Goal: Task Accomplishment & Management: Manage account settings

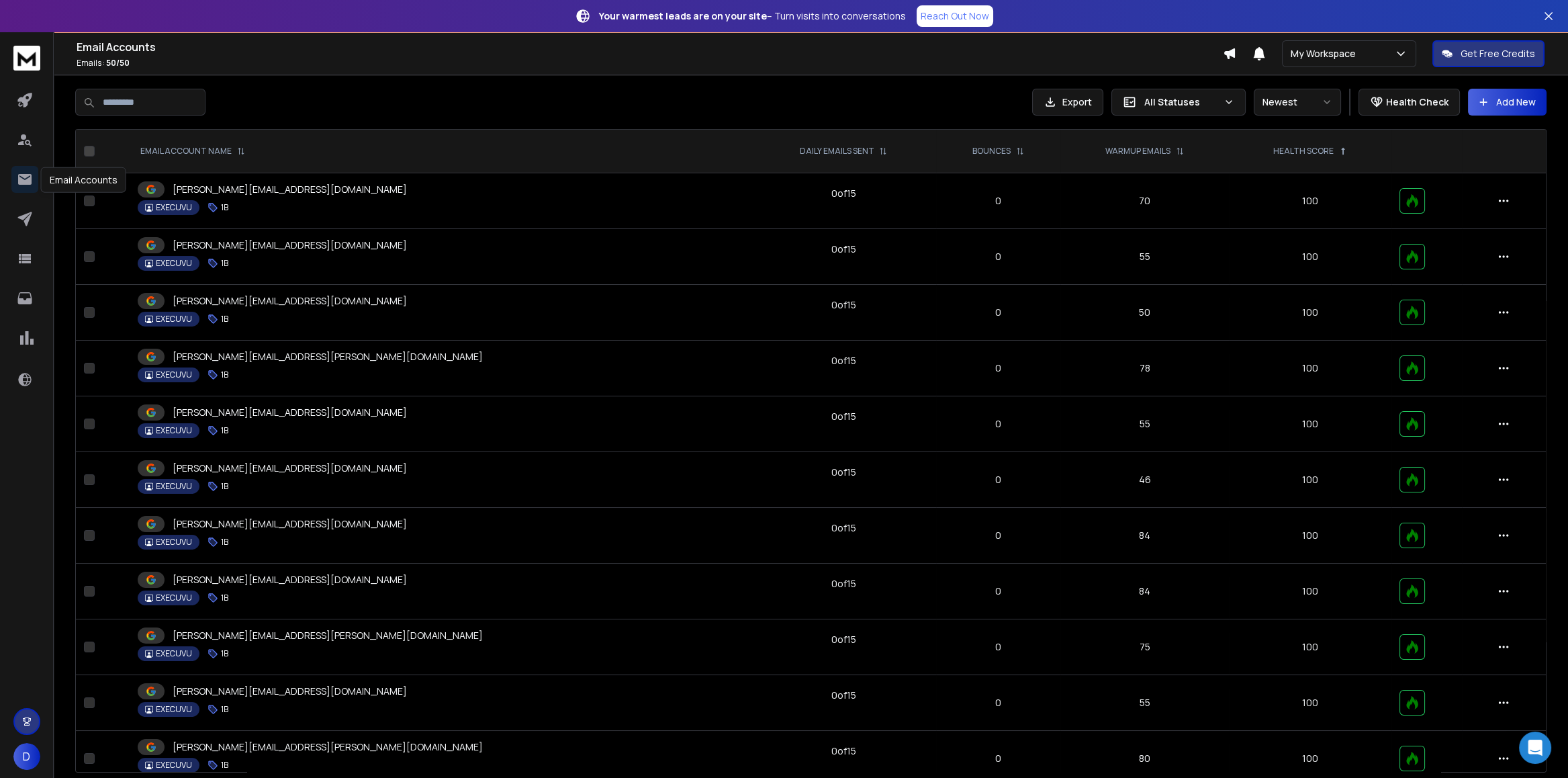
click at [25, 180] on icon at bounding box center [25, 179] width 13 height 10
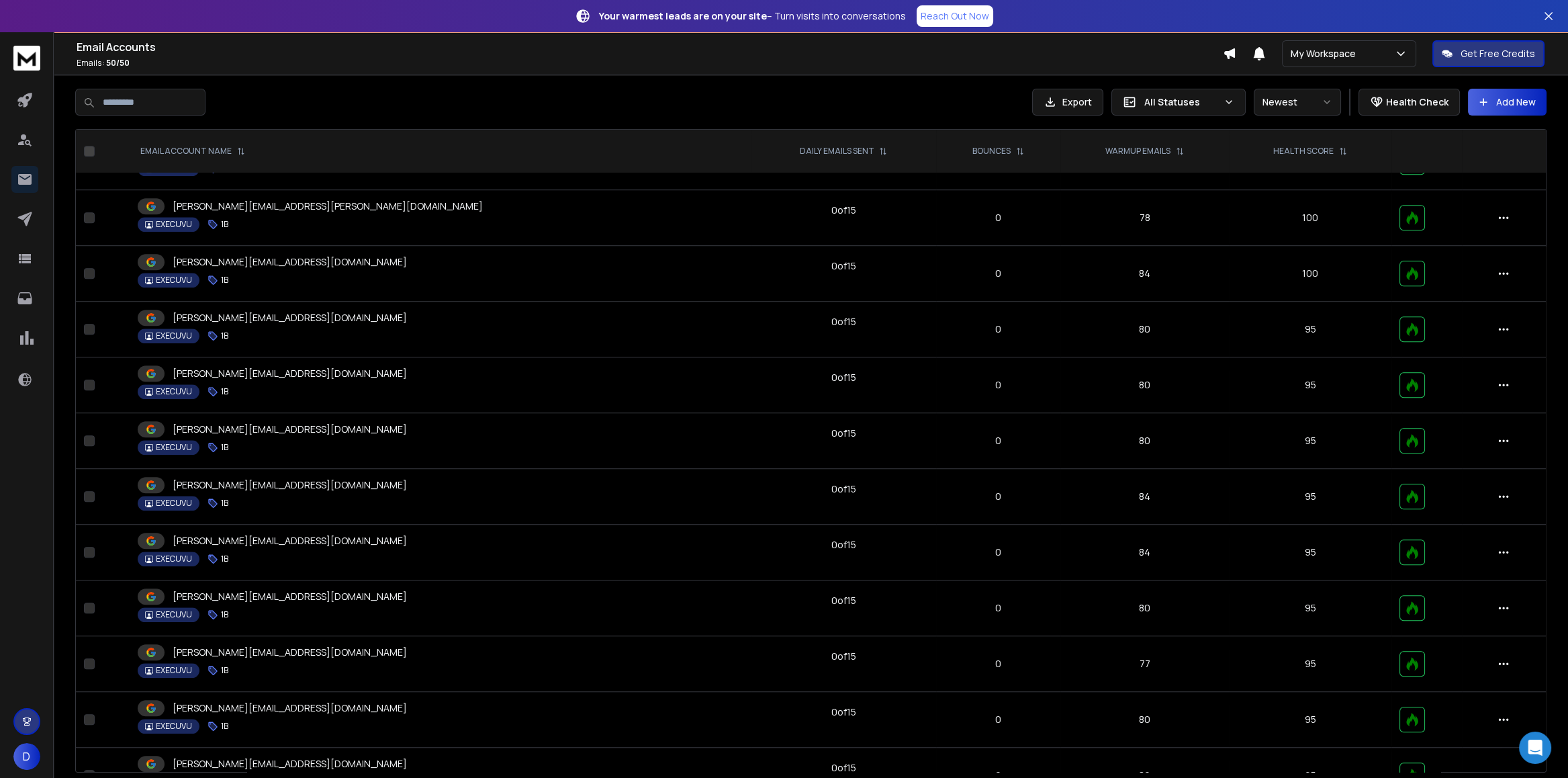
scroll to position [2190, 0]
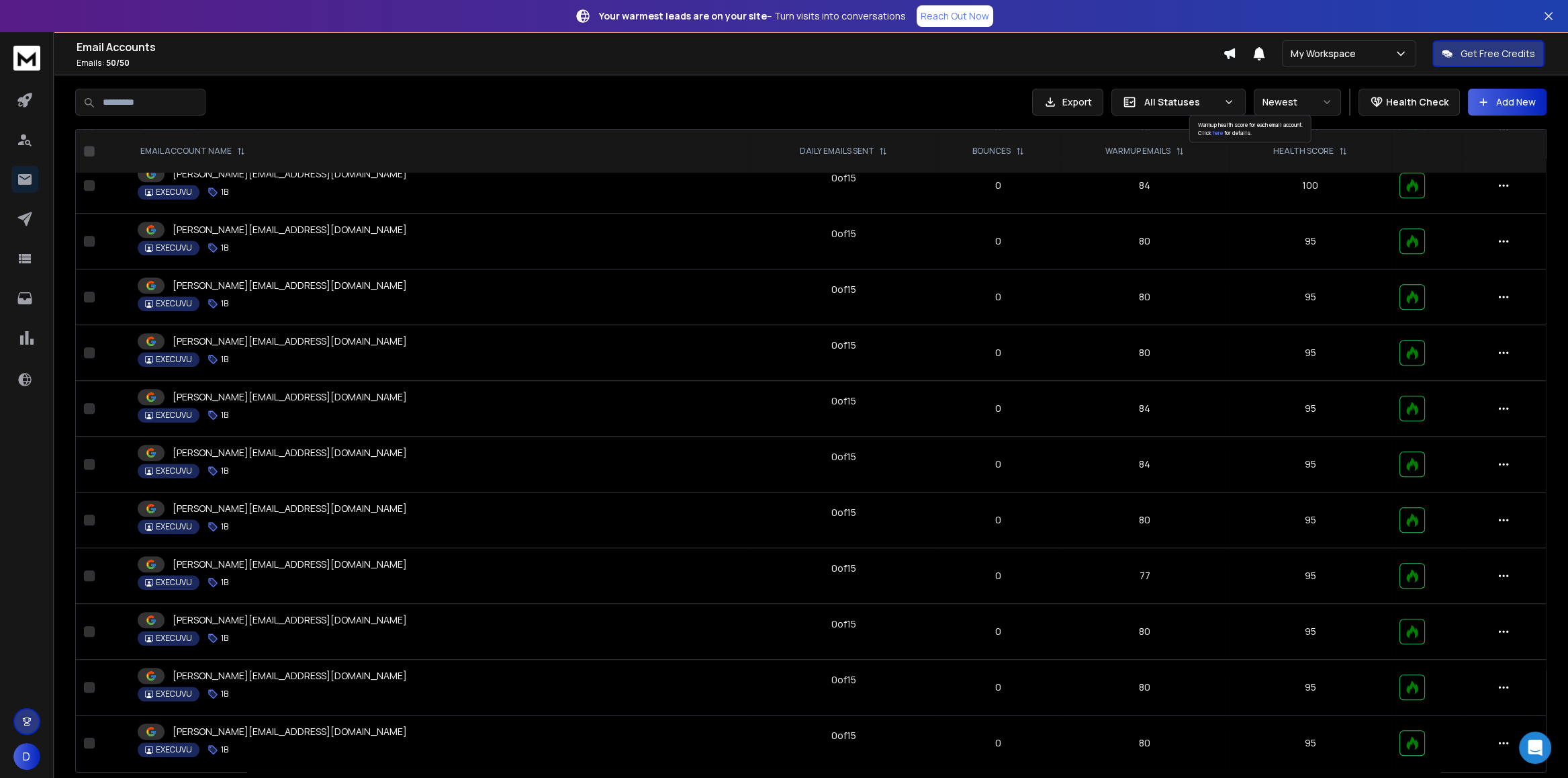
click at [1274, 147] on p "HEALTH SCORE" at bounding box center [1304, 150] width 61 height 10
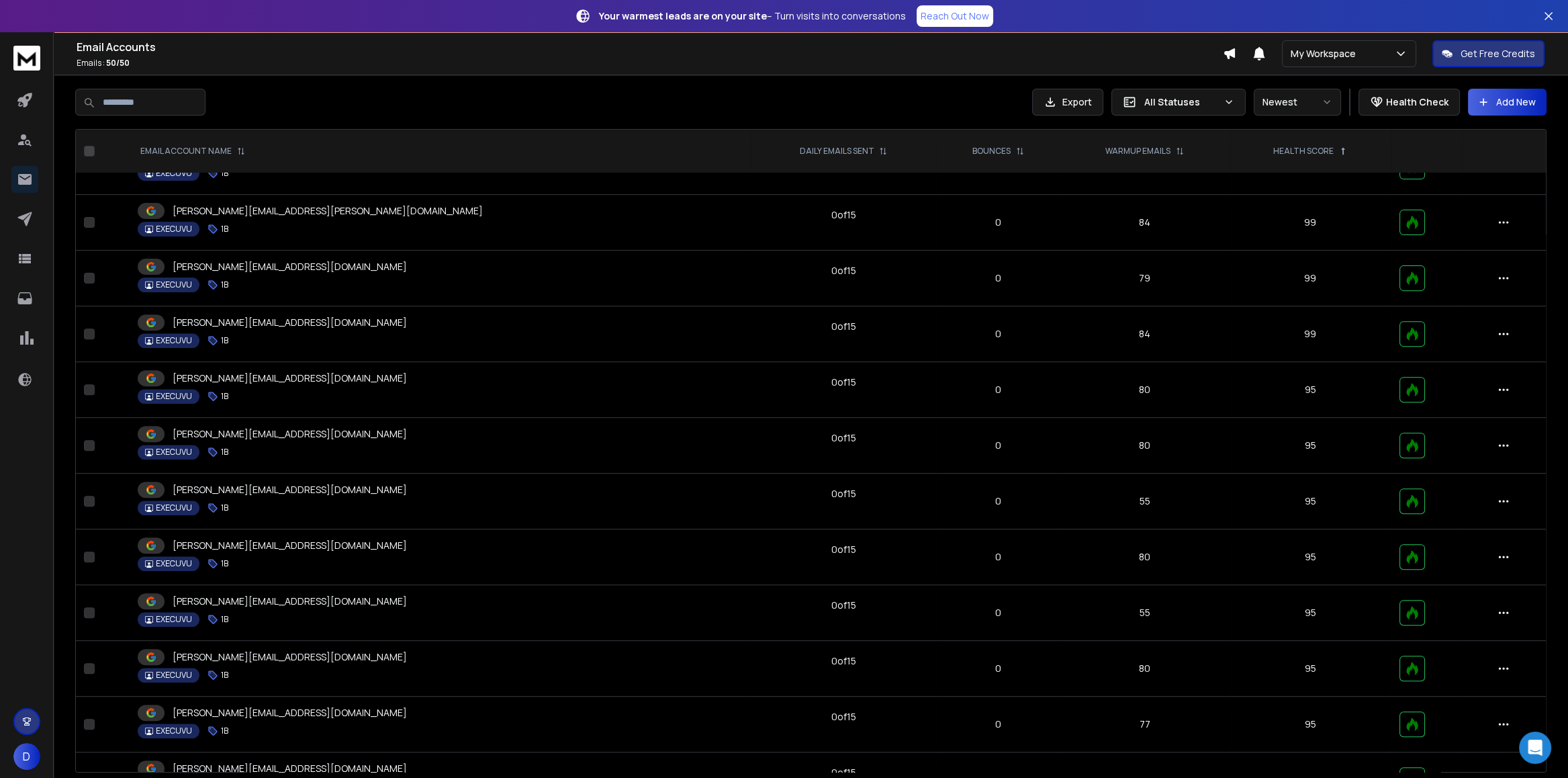
scroll to position [1075, 0]
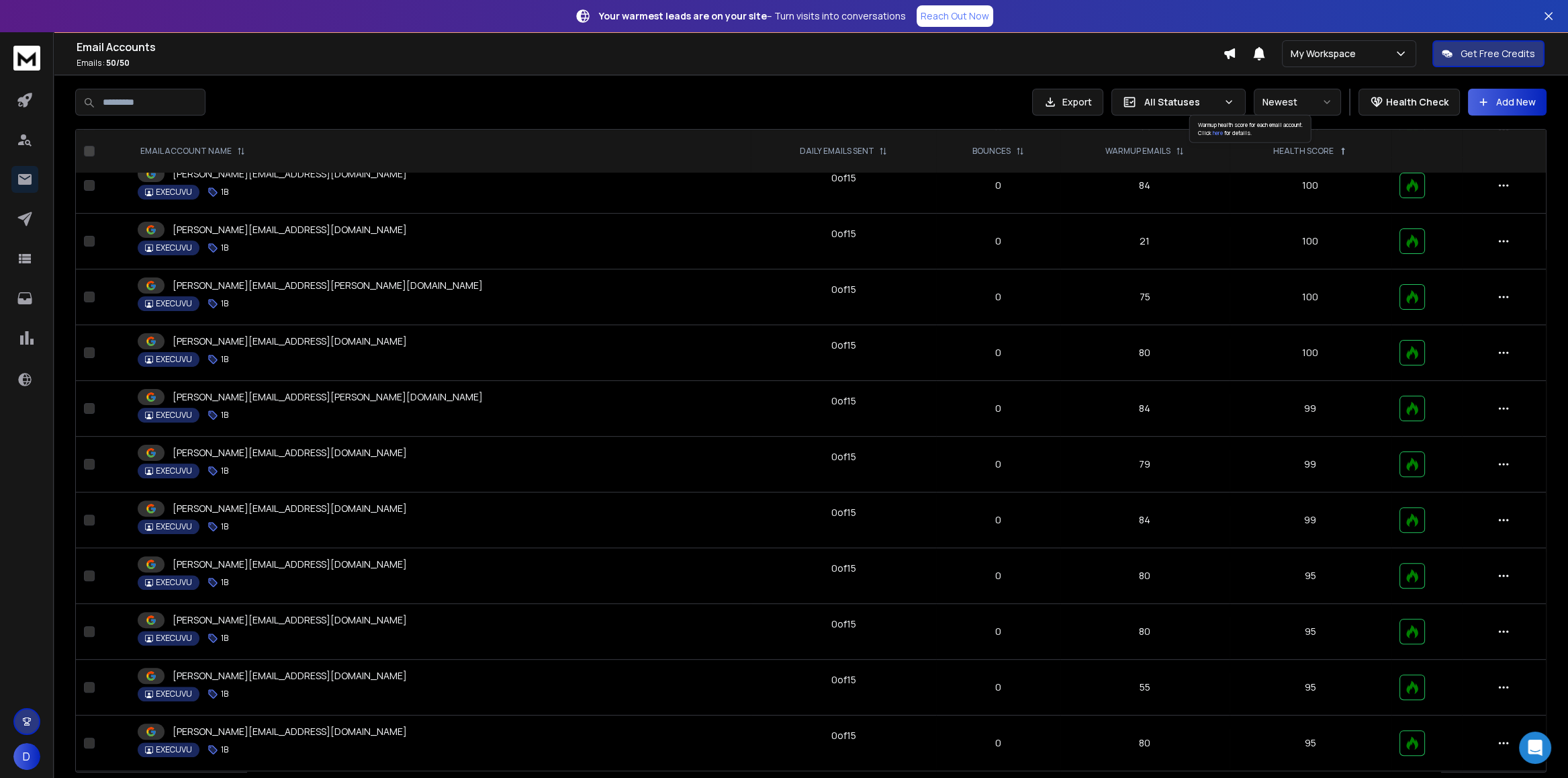
click at [1274, 148] on p "HEALTH SCORE" at bounding box center [1304, 150] width 61 height 10
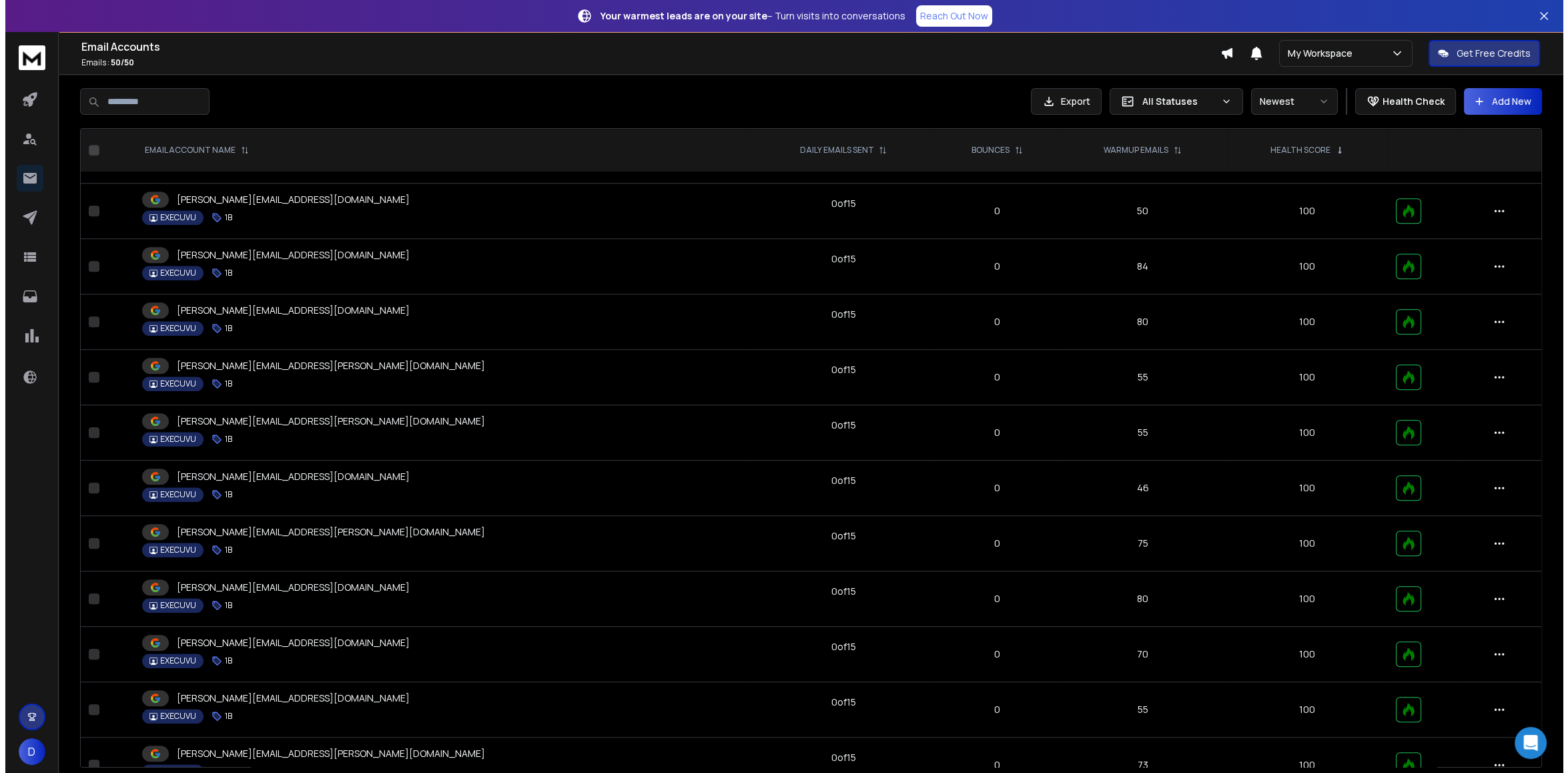
scroll to position [2176, 0]
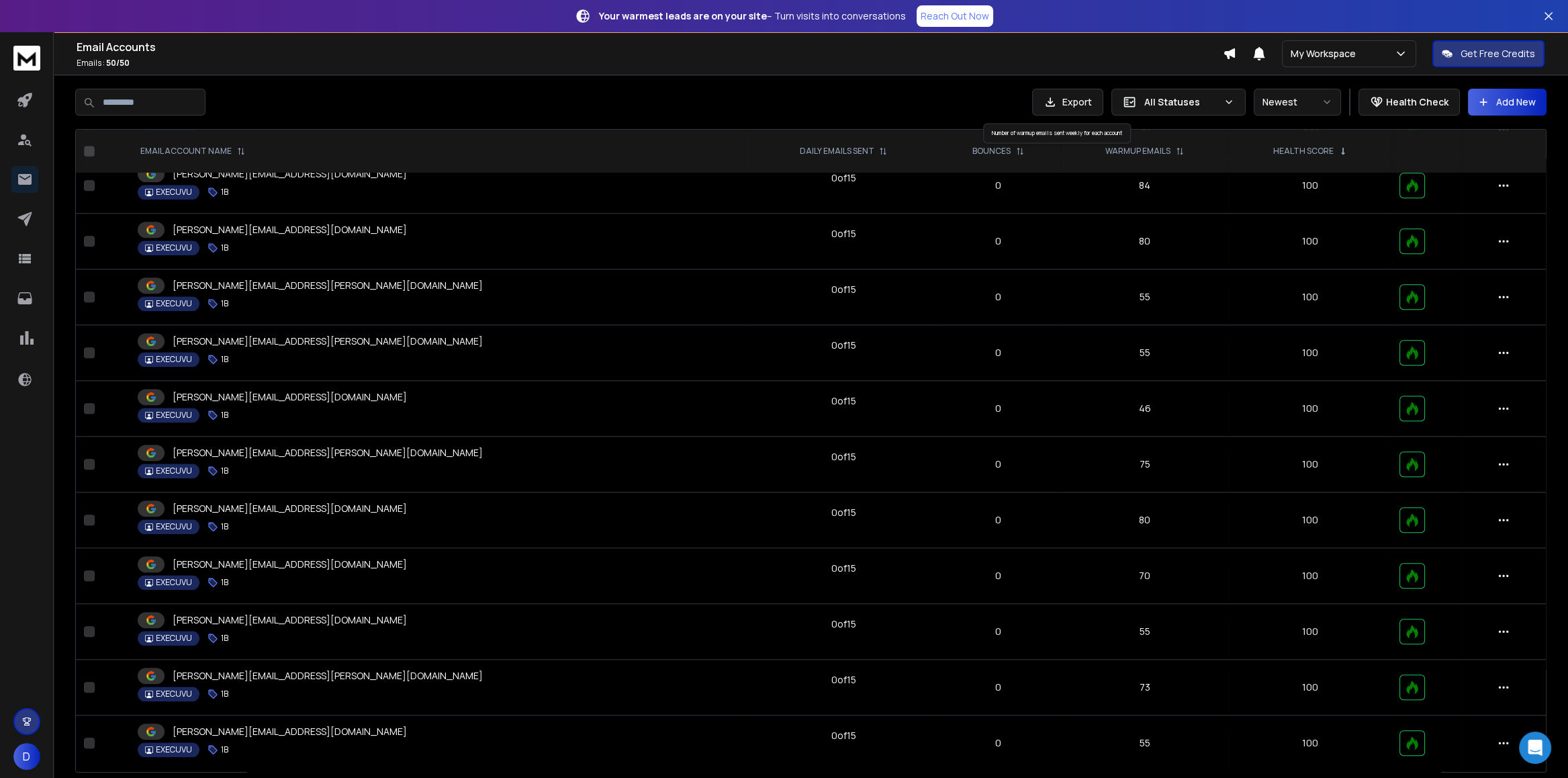
click at [1105, 148] on p "WARMUP EMAILS" at bounding box center [1137, 150] width 65 height 10
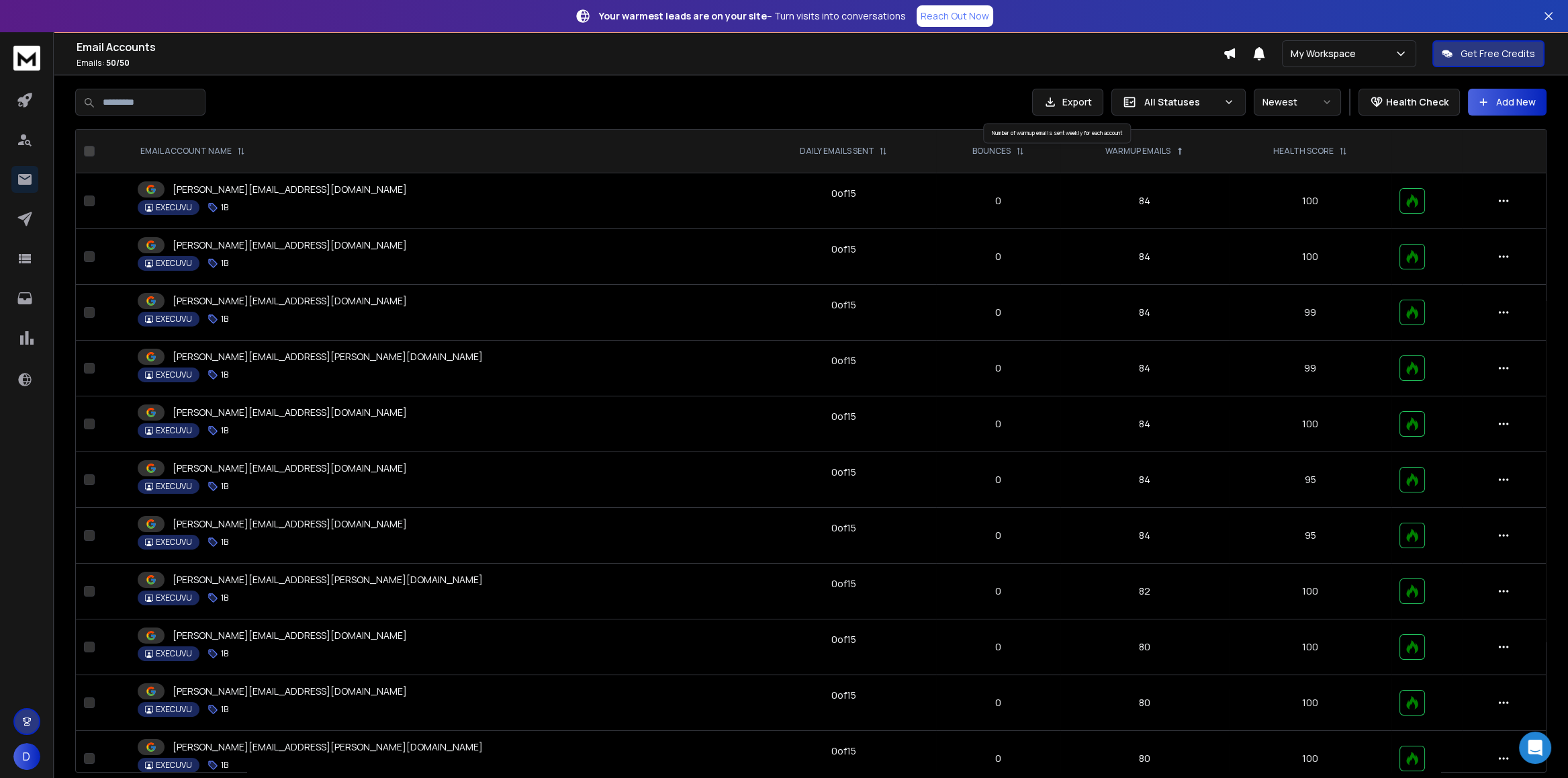
click at [1105, 148] on p "WARMUP EMAILS" at bounding box center [1137, 150] width 65 height 10
click at [243, 182] on div "[PERSON_NAME][EMAIL_ADDRESS][DOMAIN_NAME]" at bounding box center [272, 189] width 270 height 16
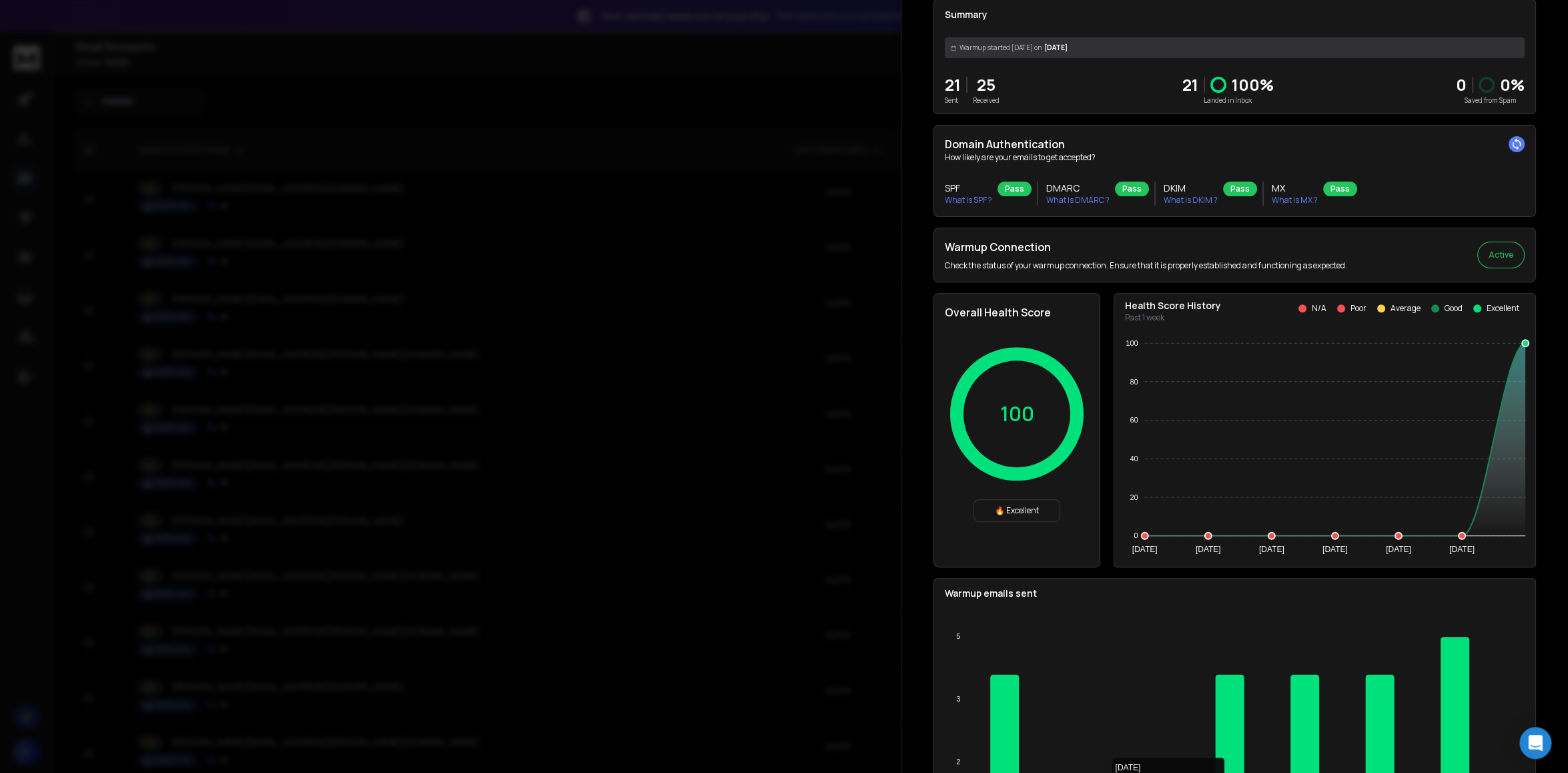
scroll to position [0, 0]
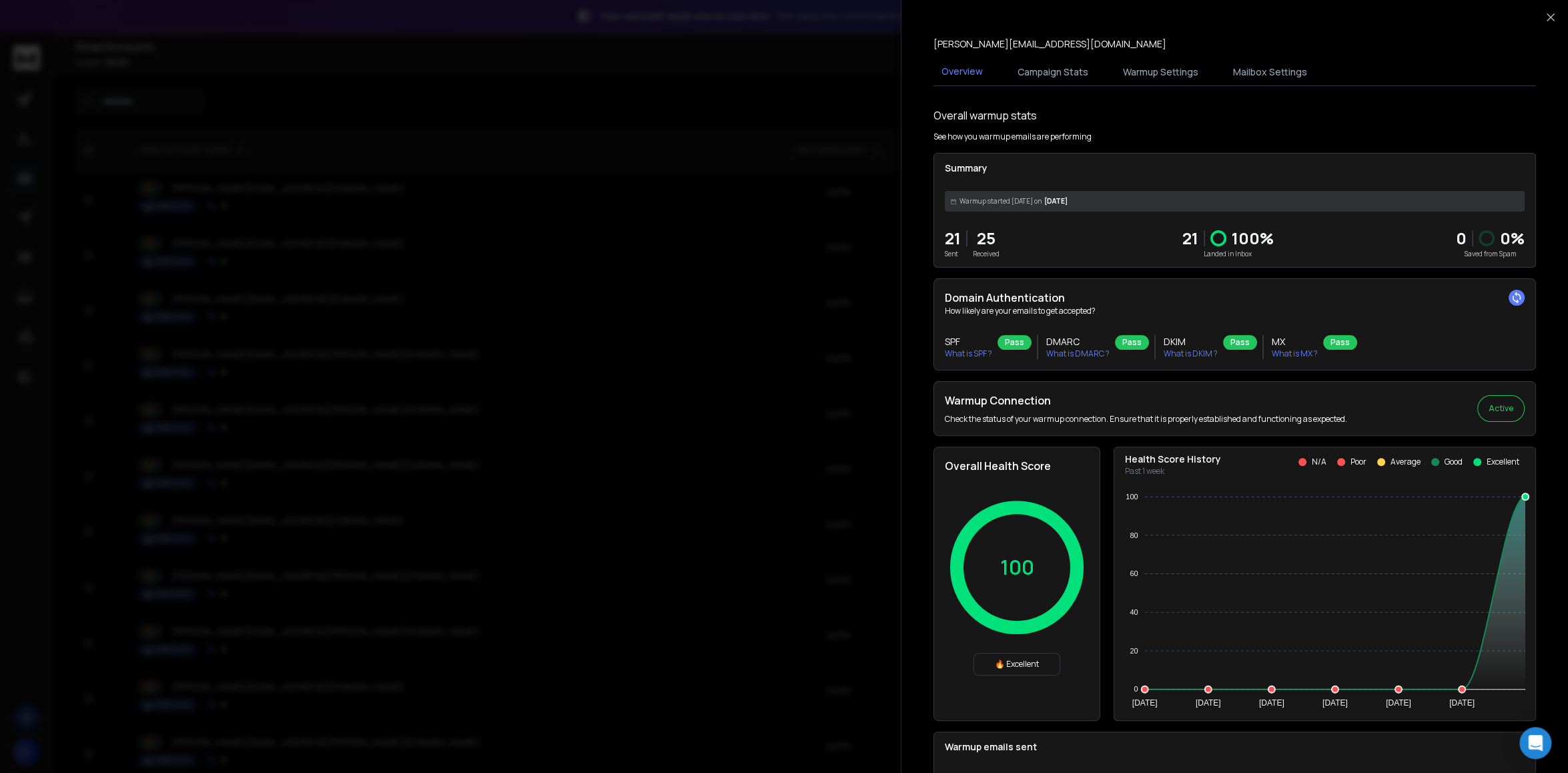
click at [1159, 60] on button "Warmup Settings" at bounding box center [1160, 71] width 91 height 29
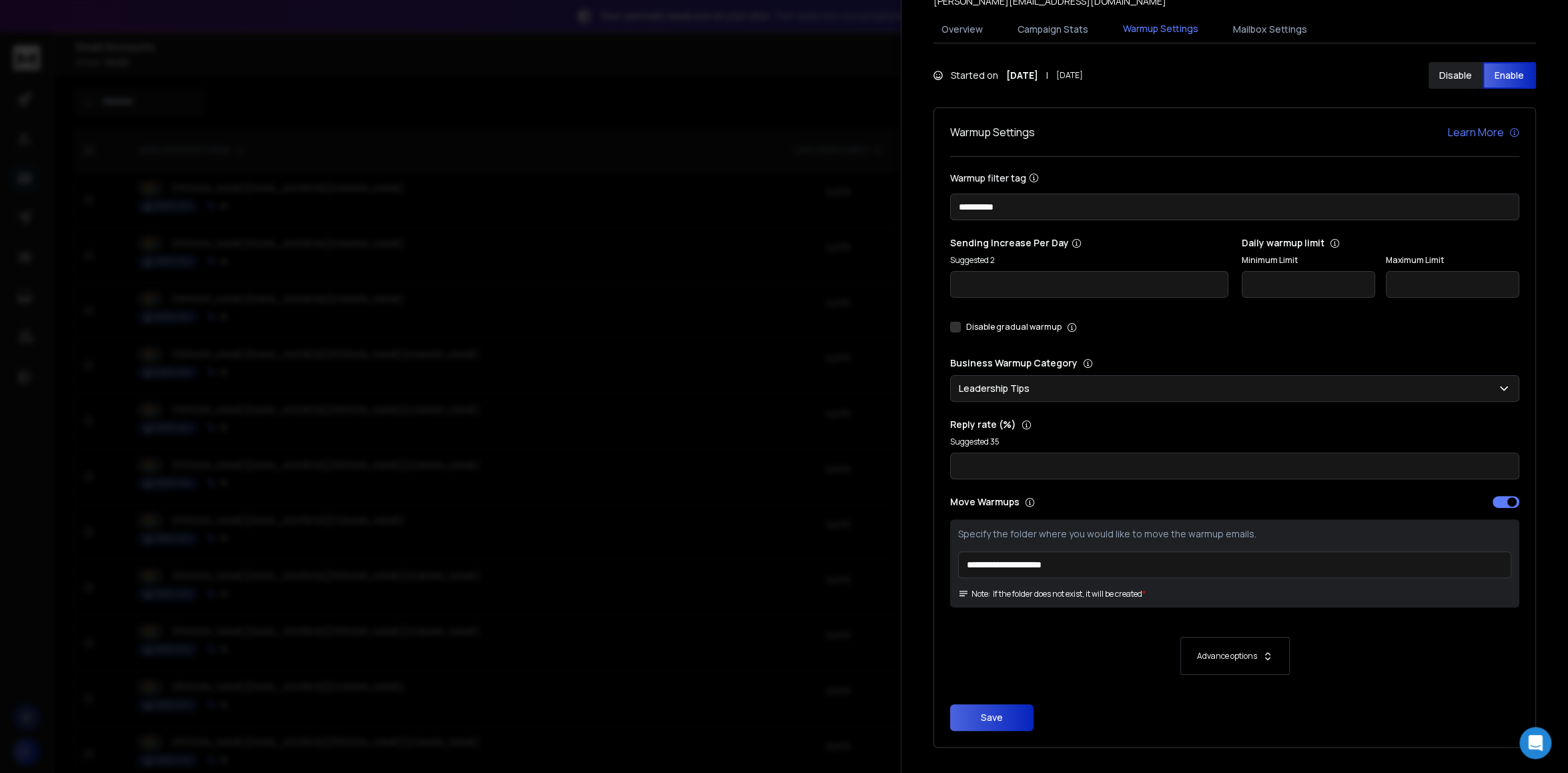
scroll to position [54, 0]
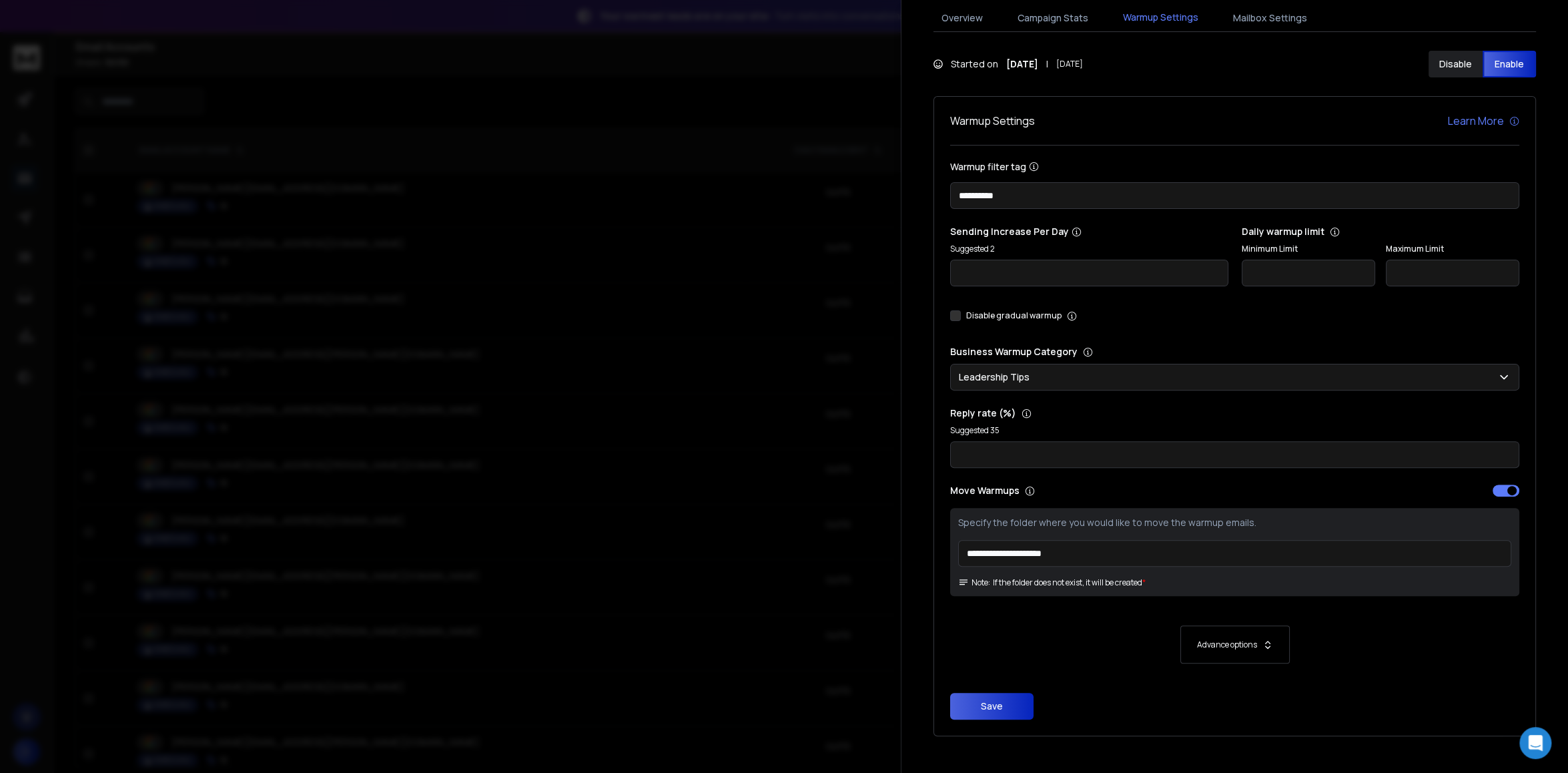
click at [1269, 274] on input "*" at bounding box center [1309, 273] width 133 height 26
type input "*"
click at [1408, 270] on input "*" at bounding box center [1452, 273] width 133 height 26
type input "*"
click at [978, 699] on button "Save" at bounding box center [992, 706] width 84 height 26
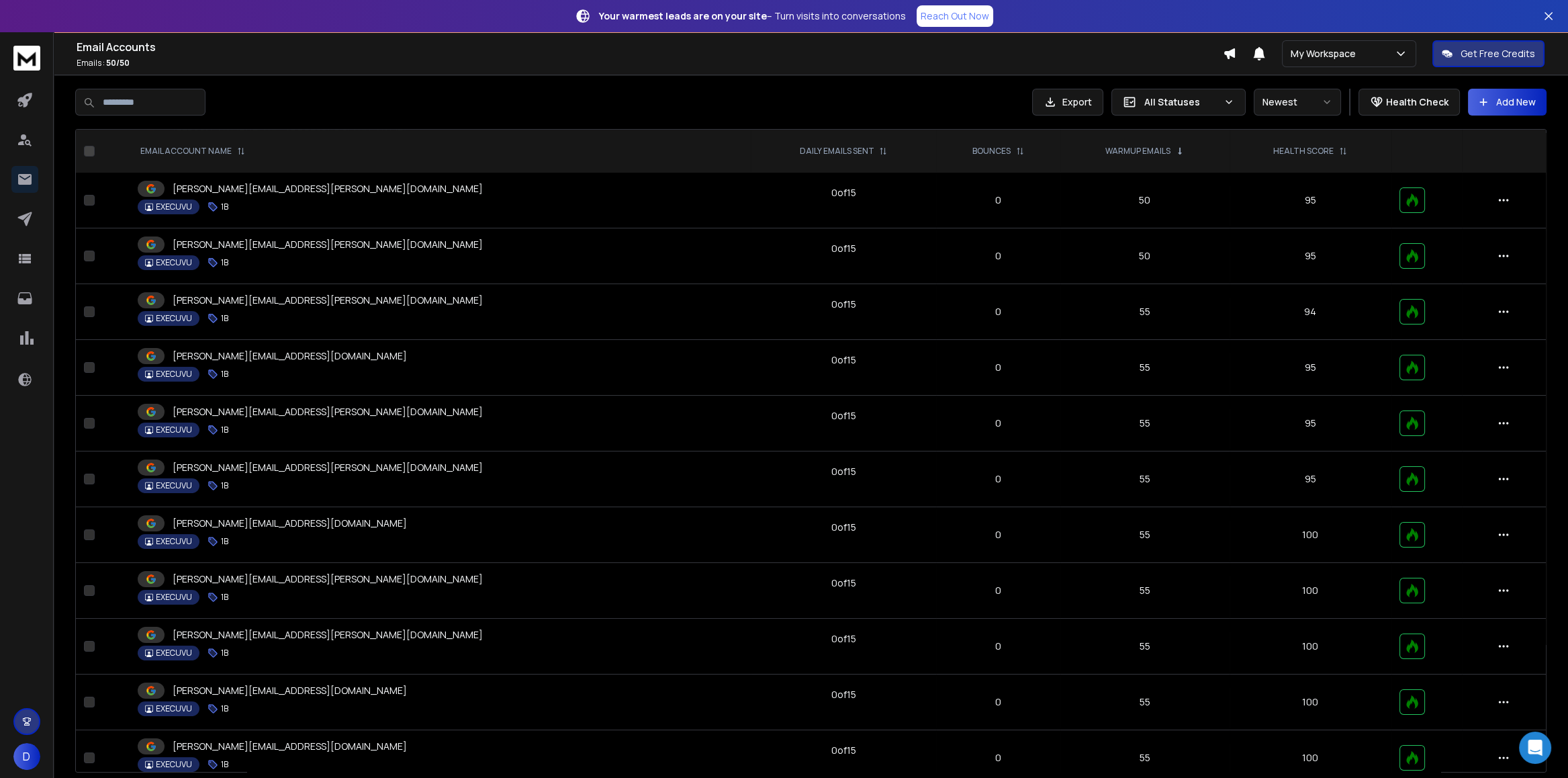
scroll to position [0, 0]
click at [235, 186] on p "[PERSON_NAME][EMAIL_ADDRESS][DOMAIN_NAME]" at bounding box center [290, 189] width 235 height 13
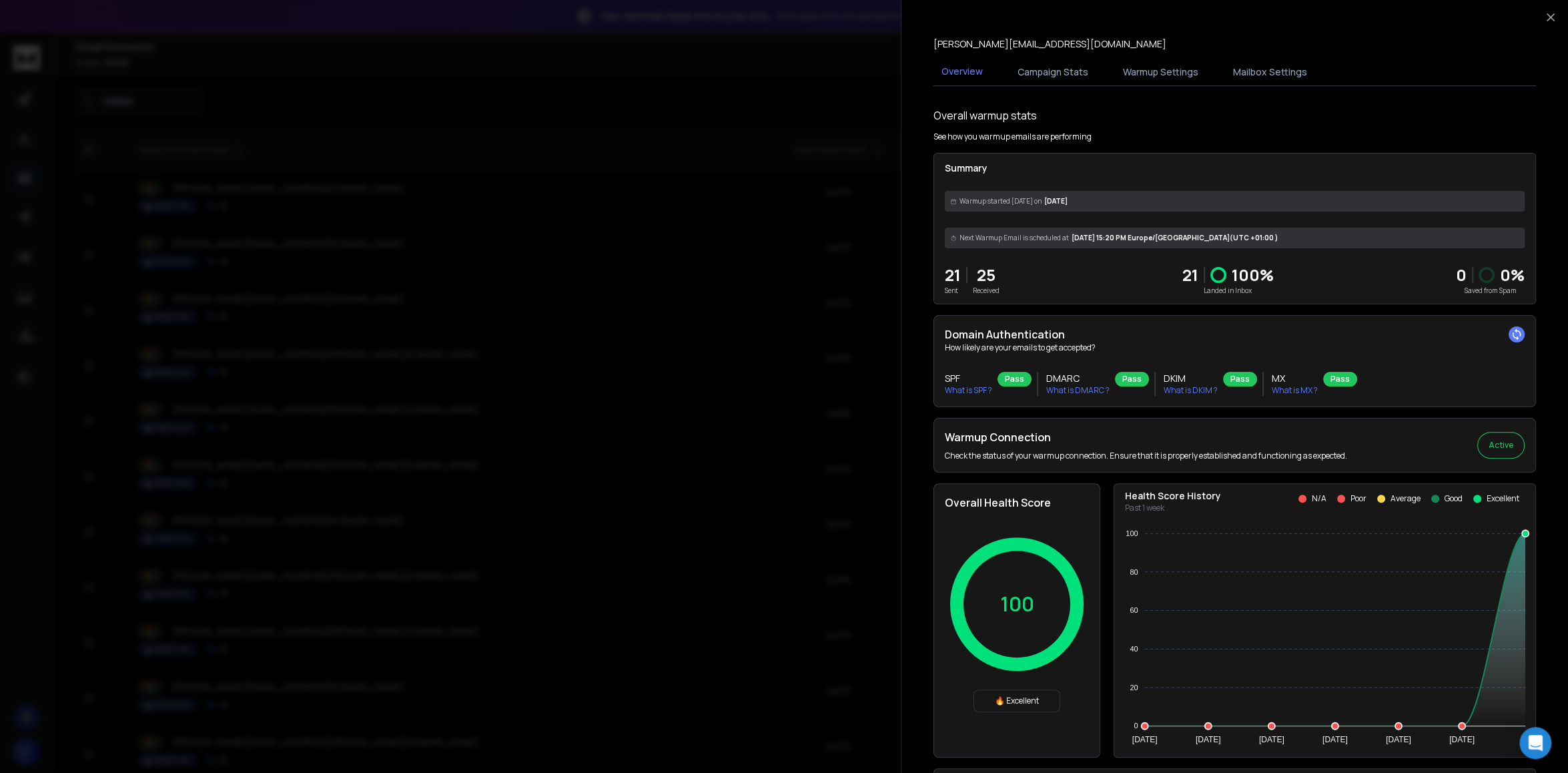
click at [1250, 63] on button "Mailbox Settings" at bounding box center [1270, 71] width 90 height 29
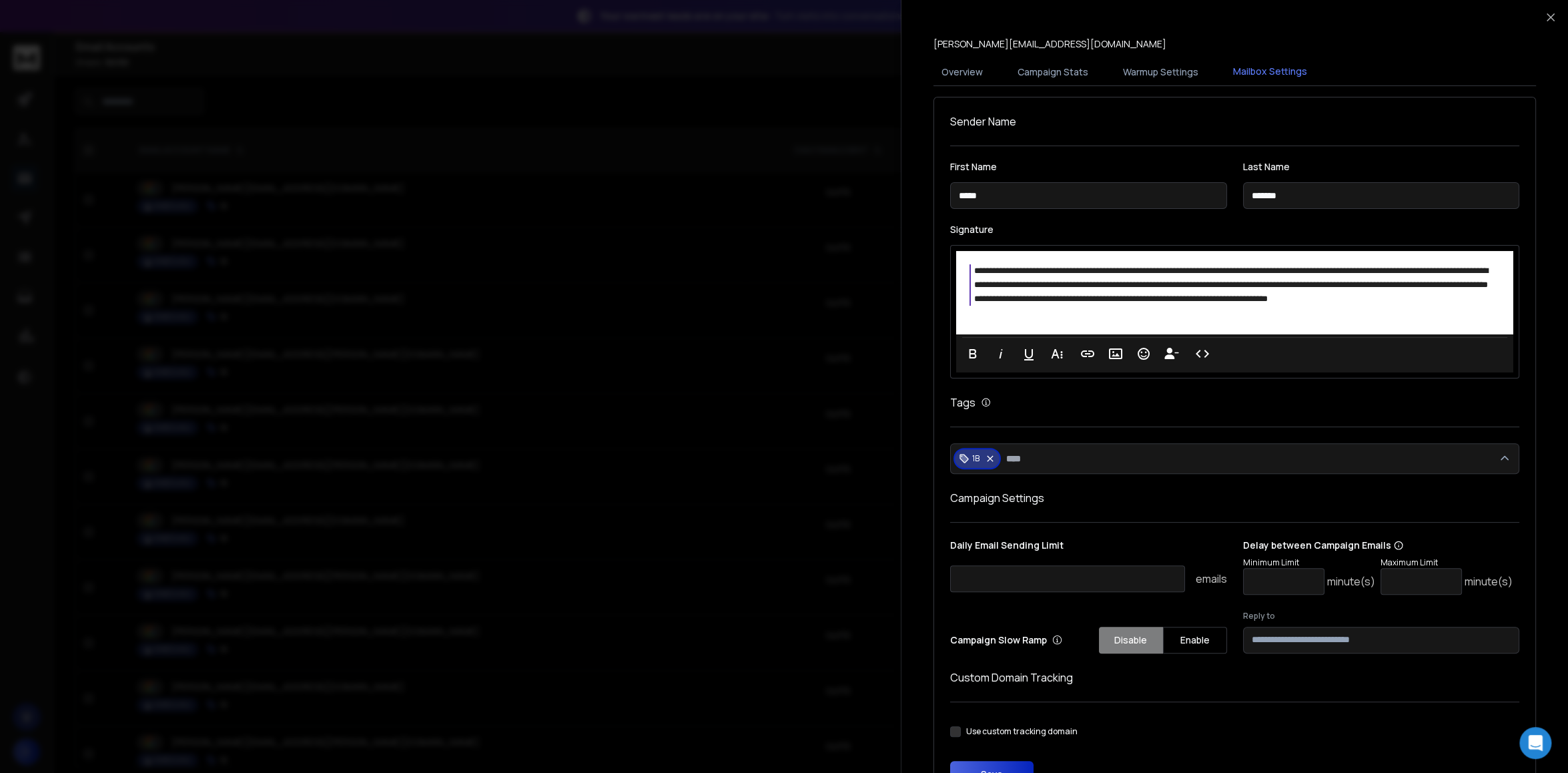
click at [1151, 65] on button "Warmup Settings" at bounding box center [1160, 71] width 91 height 29
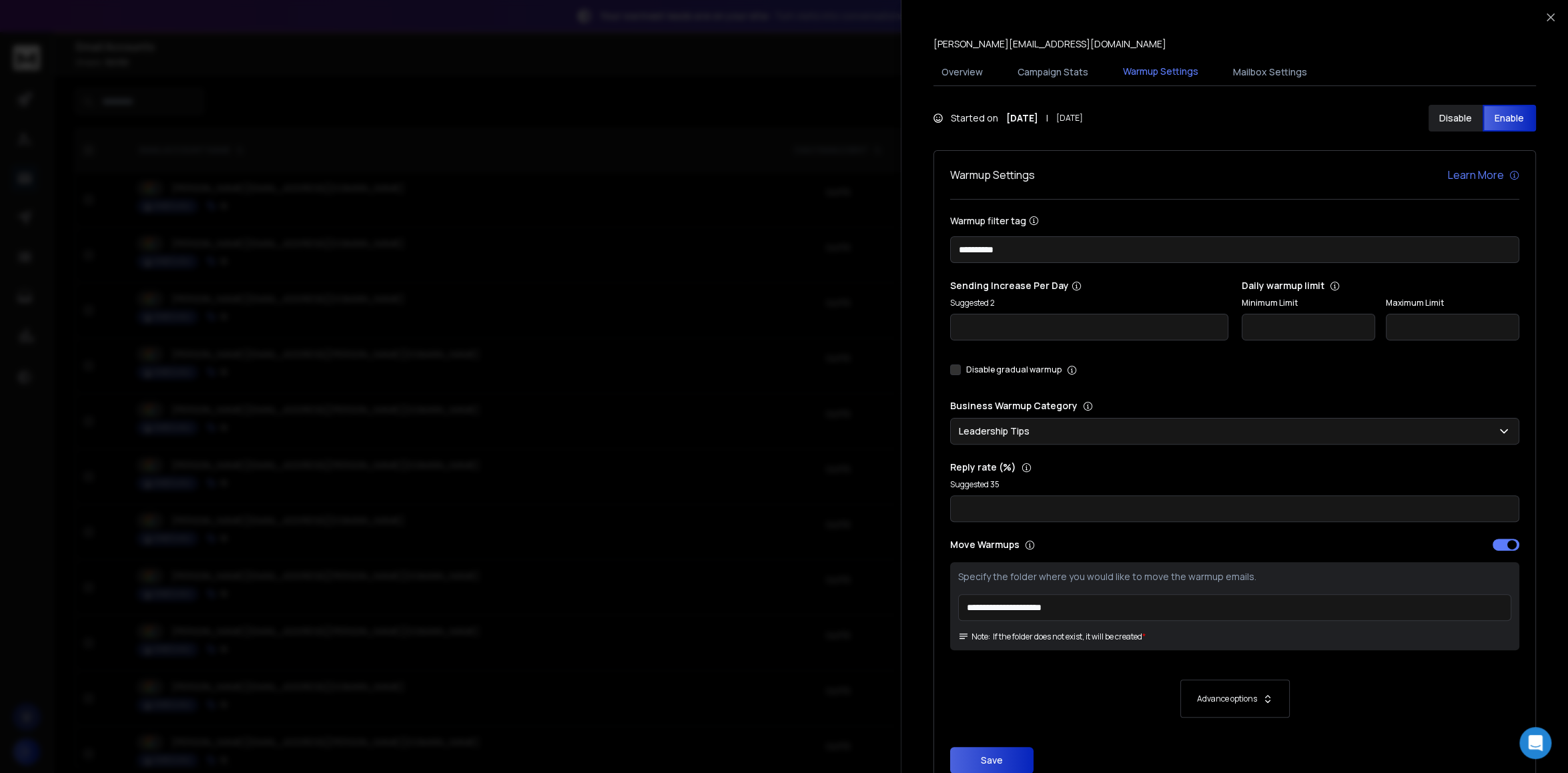
click at [1412, 331] on input "*" at bounding box center [1452, 327] width 133 height 26
type input "**"
click at [1291, 325] on input "*" at bounding box center [1309, 327] width 133 height 26
type input "*"
click at [982, 757] on button "Save" at bounding box center [992, 760] width 84 height 26
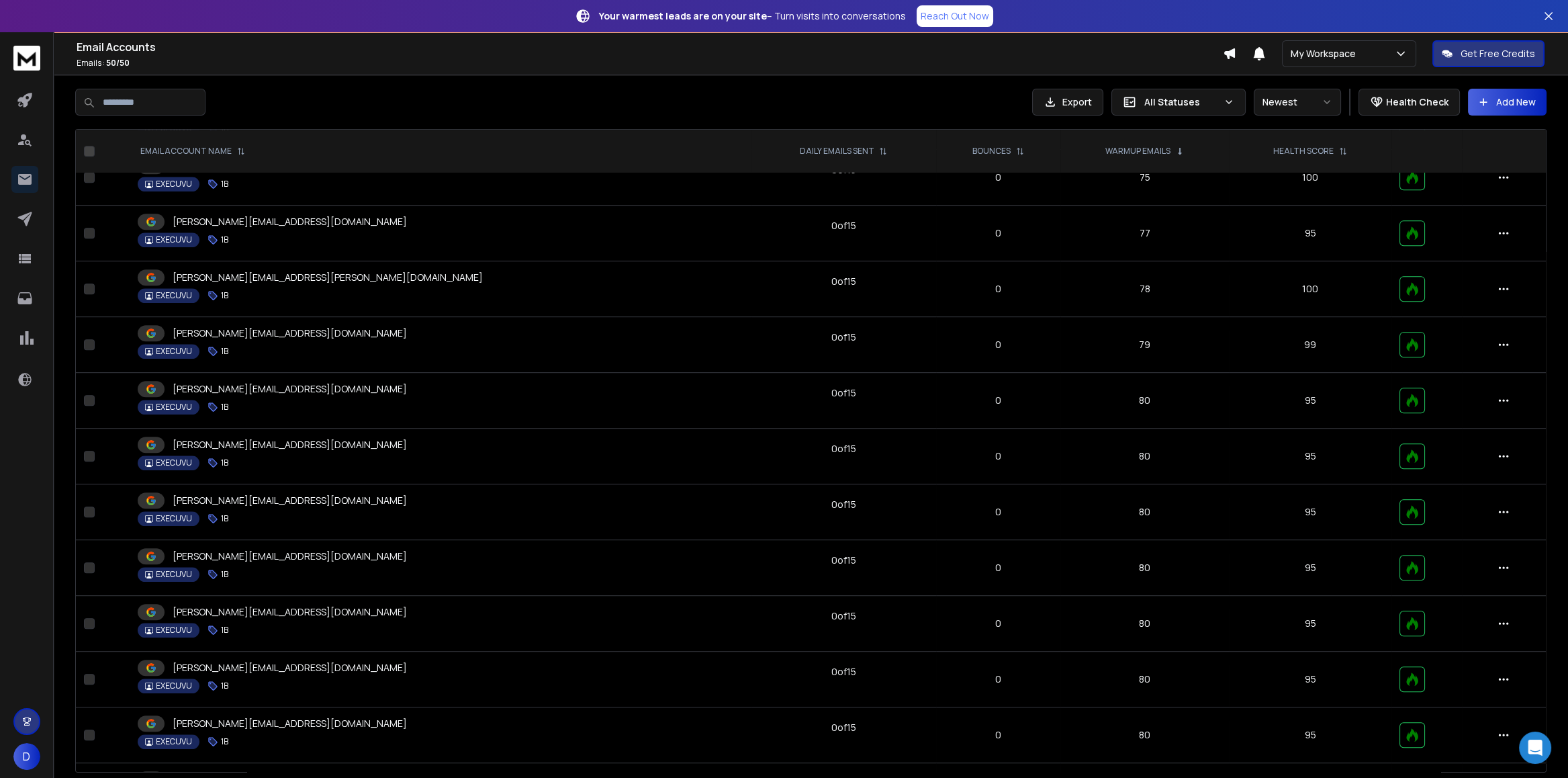
scroll to position [1384, 0]
